Goal: Task Accomplishment & Management: Use online tool/utility

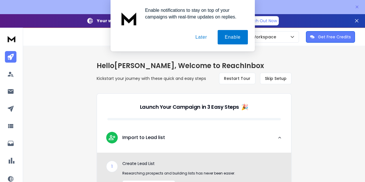
click at [202, 37] on button "Later" at bounding box center [201, 37] width 26 height 14
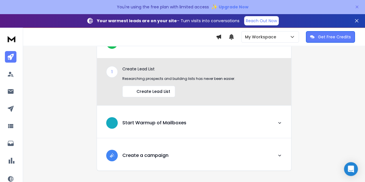
scroll to position [98, 0]
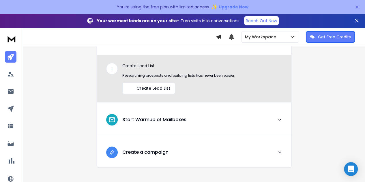
click at [146, 153] on p "Create a campaign" at bounding box center [145, 152] width 46 height 7
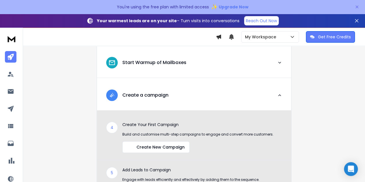
scroll to position [157, 0]
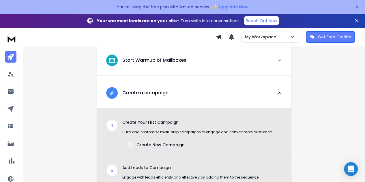
click at [172, 144] on button "Create New Campaign" at bounding box center [155, 145] width 67 height 12
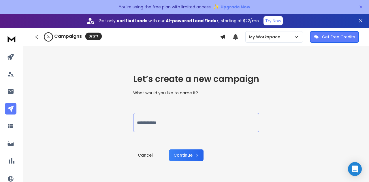
click at [179, 155] on button "Continue" at bounding box center [186, 155] width 35 height 12
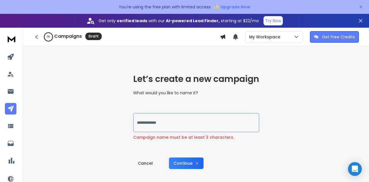
click at [147, 162] on link "Cancel" at bounding box center [145, 163] width 24 height 12
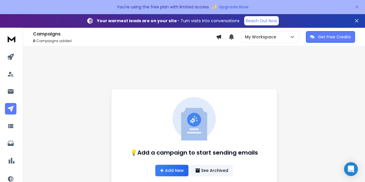
scroll to position [8, 0]
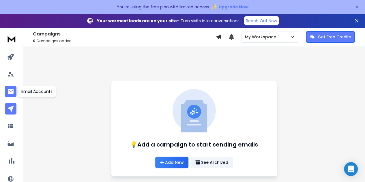
click at [11, 92] on icon at bounding box center [11, 91] width 6 height 5
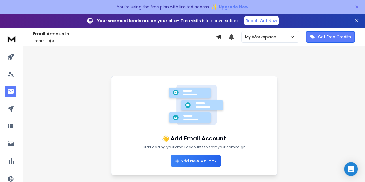
scroll to position [23, 0]
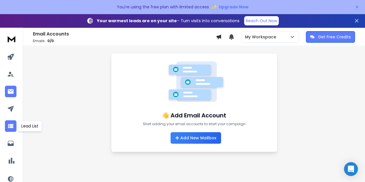
click at [10, 127] on icon at bounding box center [10, 126] width 5 height 4
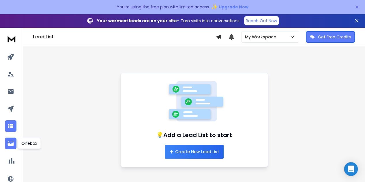
click at [12, 142] on icon at bounding box center [10, 143] width 7 height 7
